Goal: Navigation & Orientation: Find specific page/section

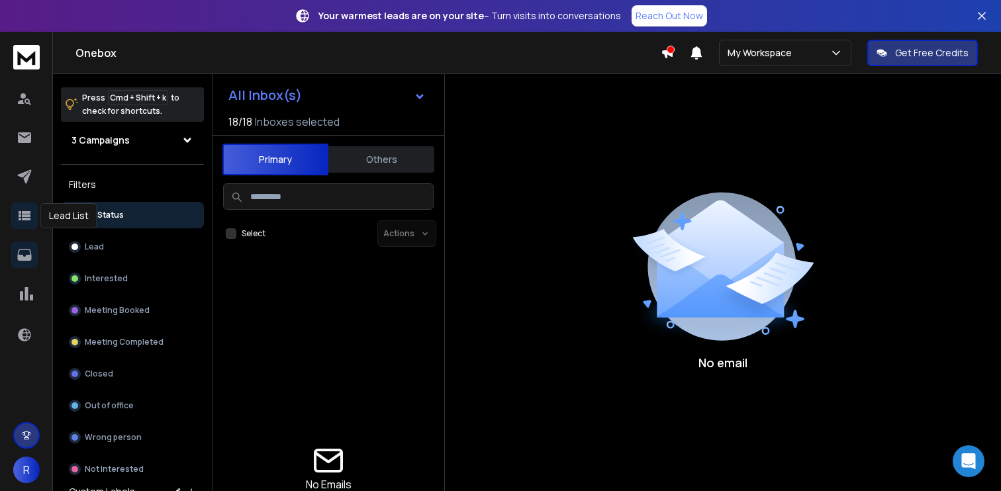
click at [25, 220] on icon at bounding box center [25, 215] width 12 height 9
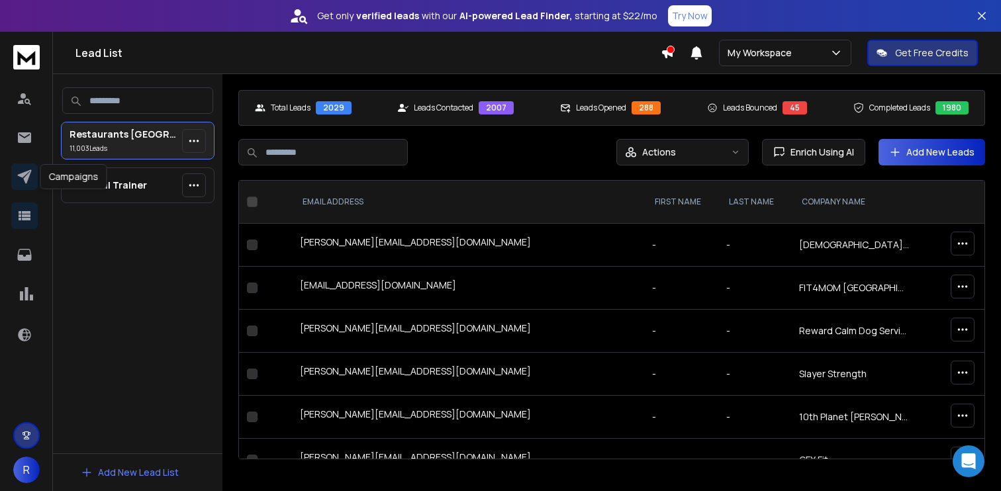
click at [25, 181] on icon at bounding box center [24, 177] width 14 height 14
